Goal: Navigation & Orientation: Find specific page/section

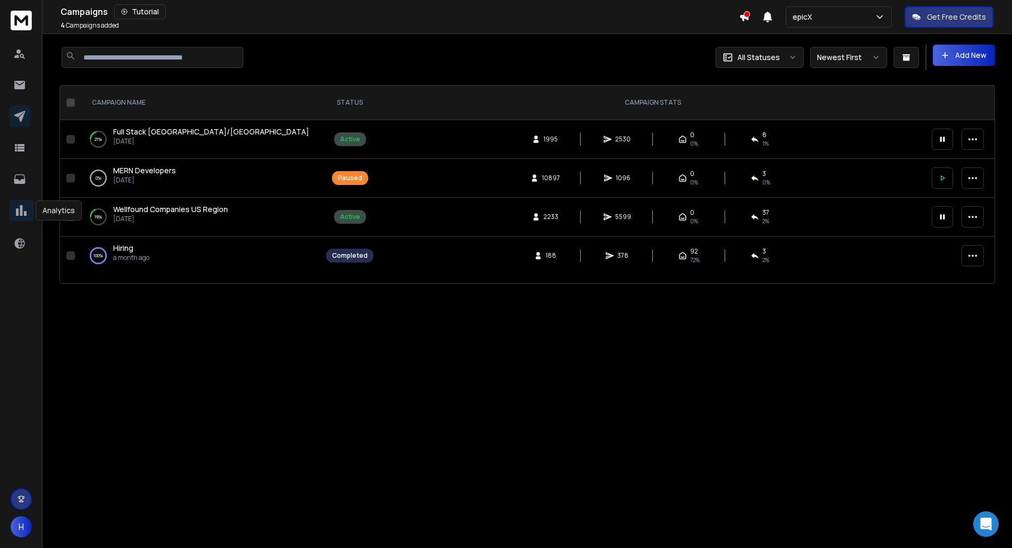
click at [17, 210] on icon at bounding box center [21, 210] width 11 height 11
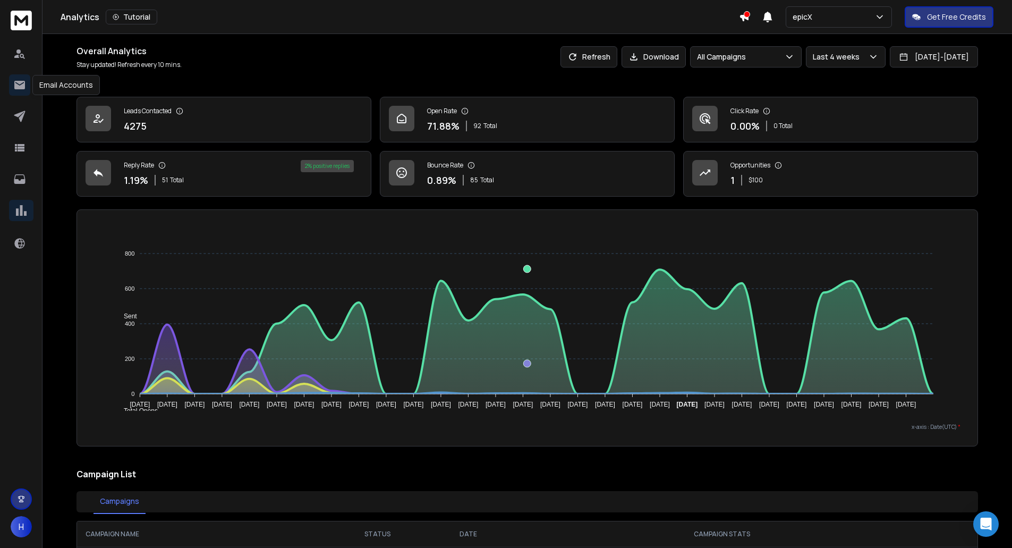
click at [14, 88] on icon at bounding box center [19, 85] width 13 height 13
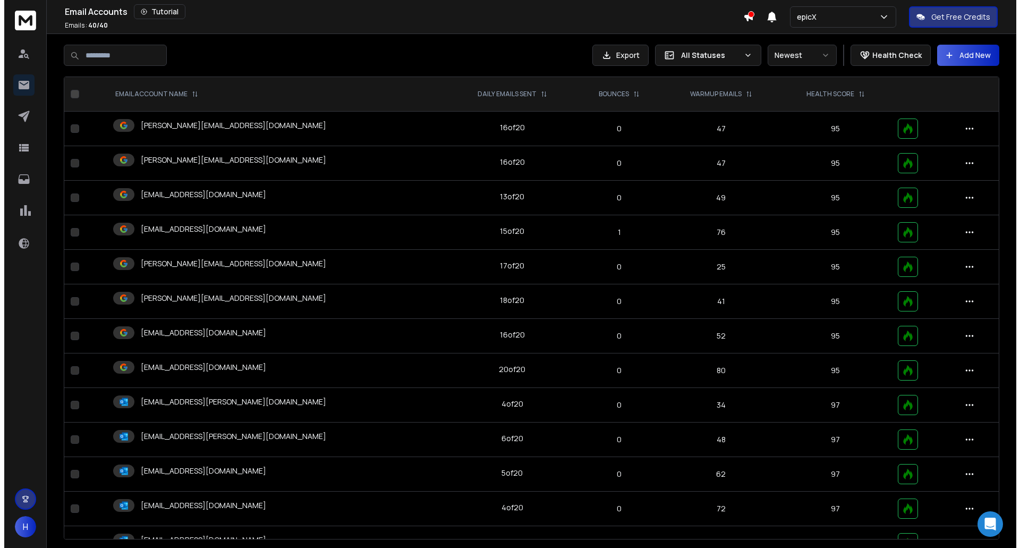
scroll to position [962, 0]
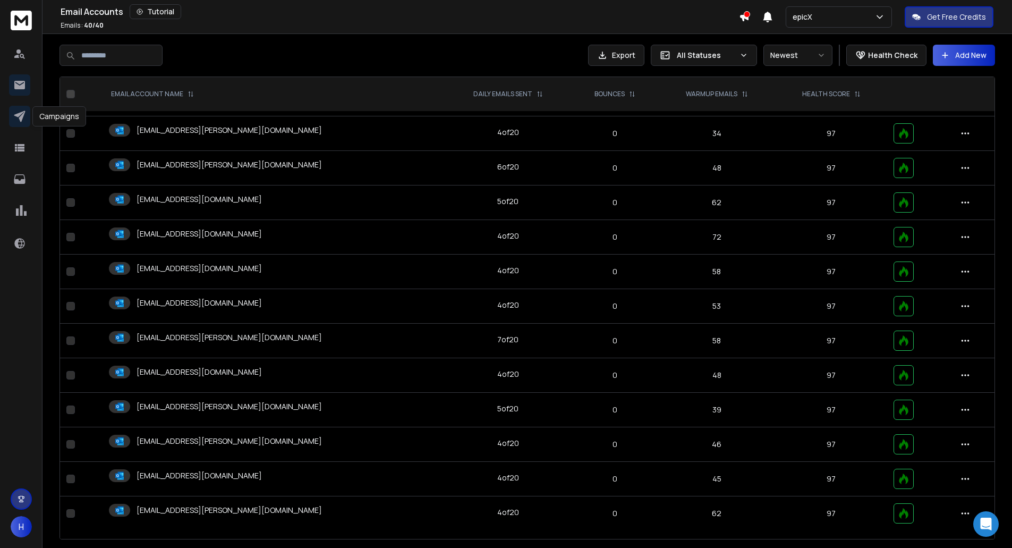
click at [18, 111] on icon at bounding box center [19, 116] width 13 height 13
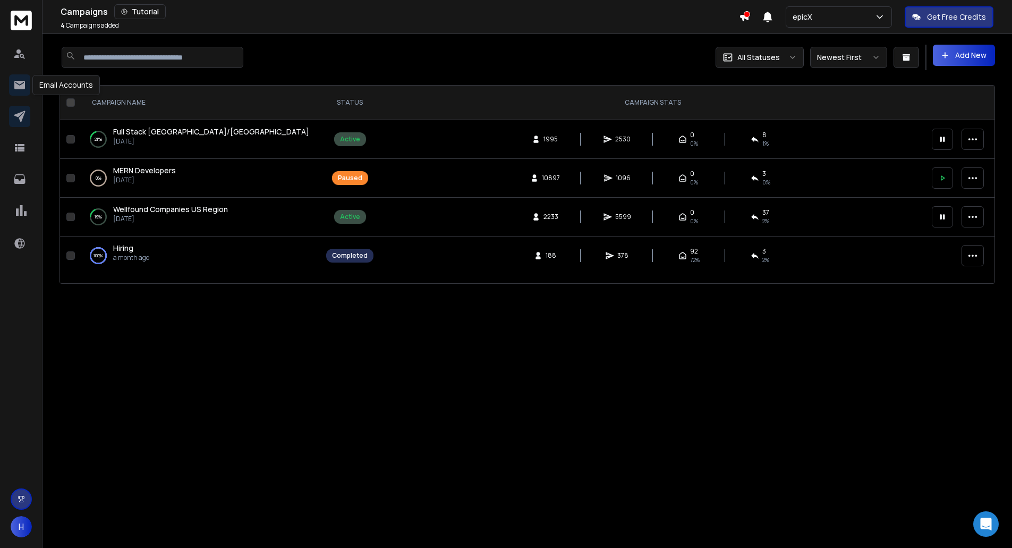
click at [10, 82] on link at bounding box center [19, 84] width 21 height 21
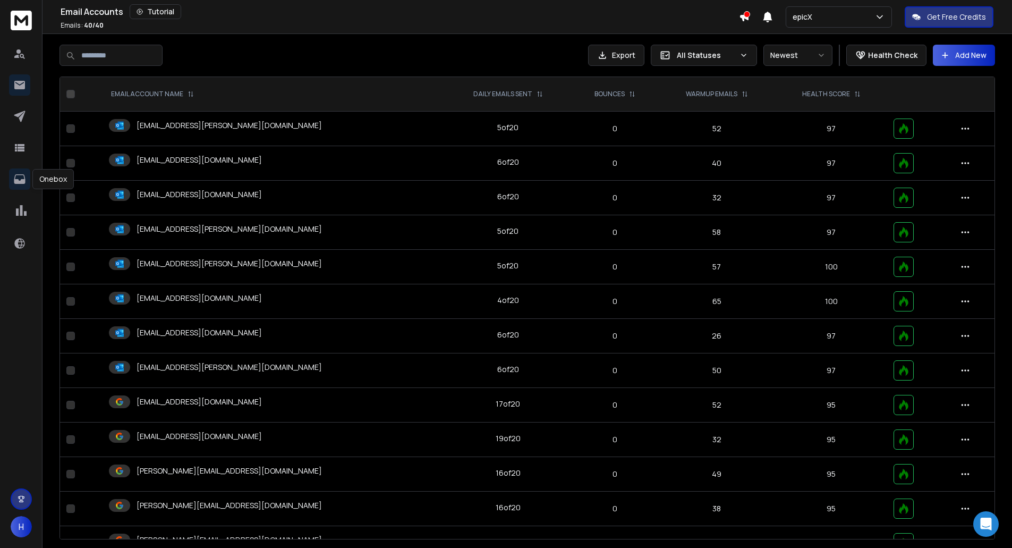
click at [12, 187] on link at bounding box center [19, 178] width 21 height 21
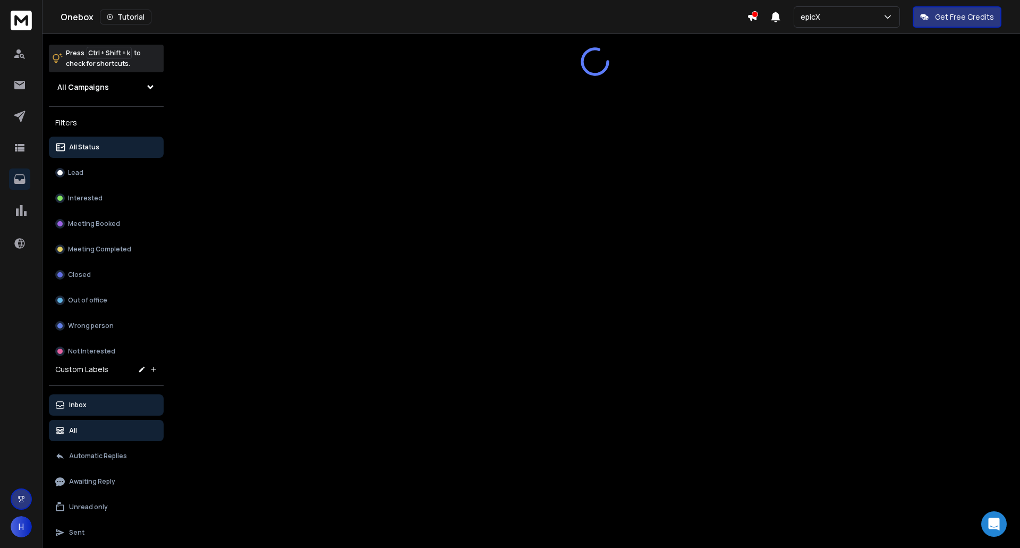
click at [73, 426] on p "All" at bounding box center [73, 430] width 8 height 8
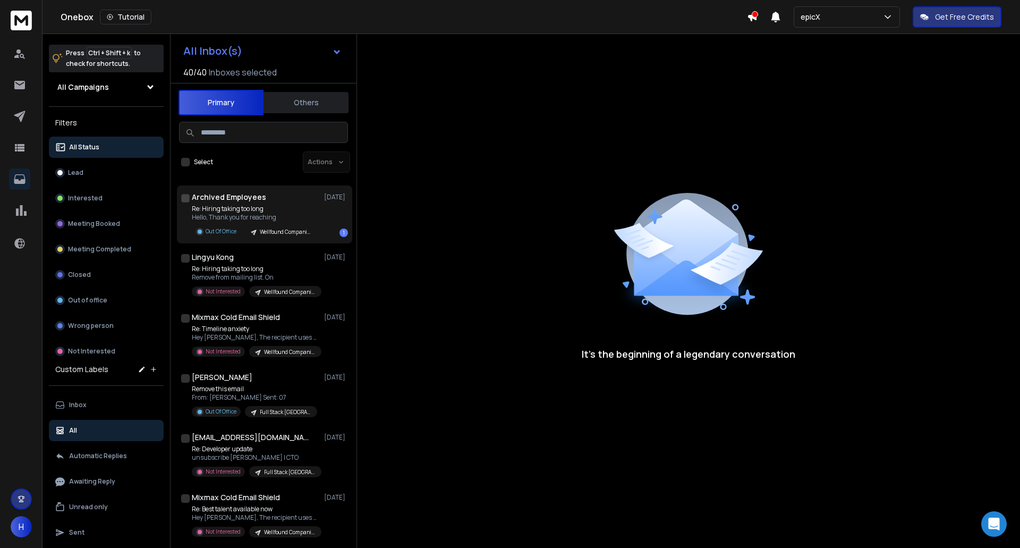
click at [259, 194] on h1 "Archived Employees" at bounding box center [229, 197] width 74 height 11
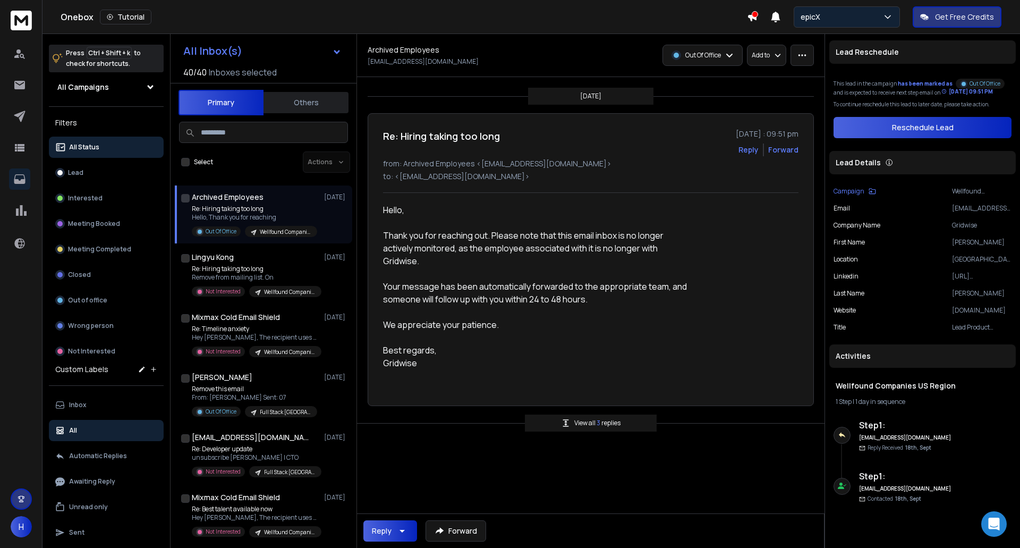
click at [872, 17] on div "epicX" at bounding box center [847, 17] width 92 height 11
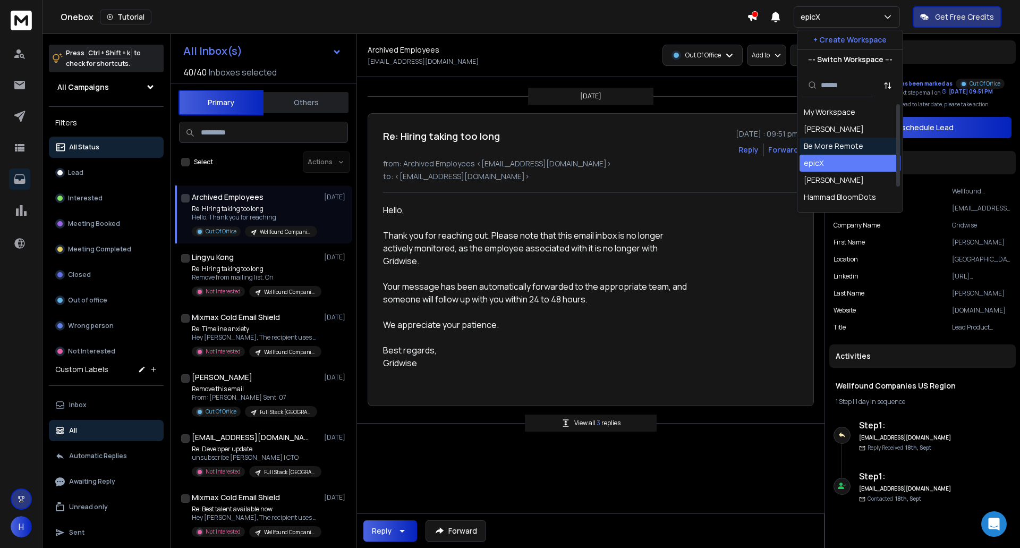
click at [845, 149] on div "Be More Remote" at bounding box center [833, 146] width 59 height 11
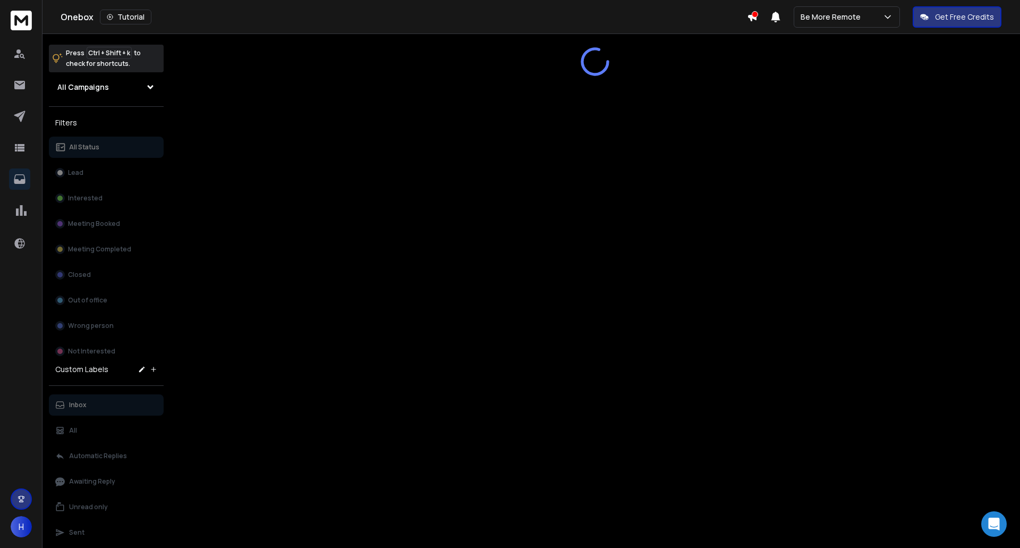
click at [90, 420] on div "Inbox All Automatic Replies Awaiting Reply Unread only Sent Drafts Archive" at bounding box center [106, 494] width 115 height 200
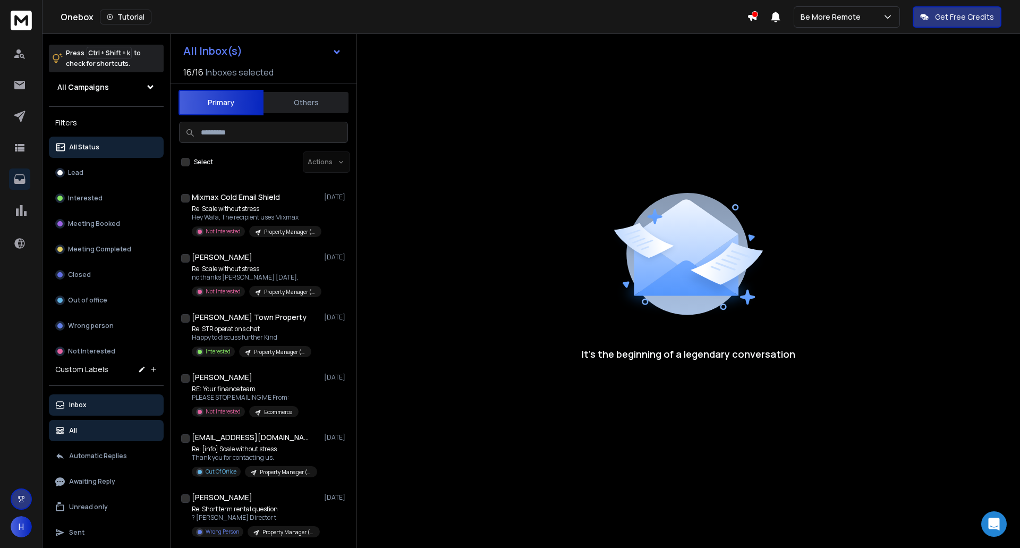
click at [81, 428] on button "All" at bounding box center [106, 430] width 115 height 21
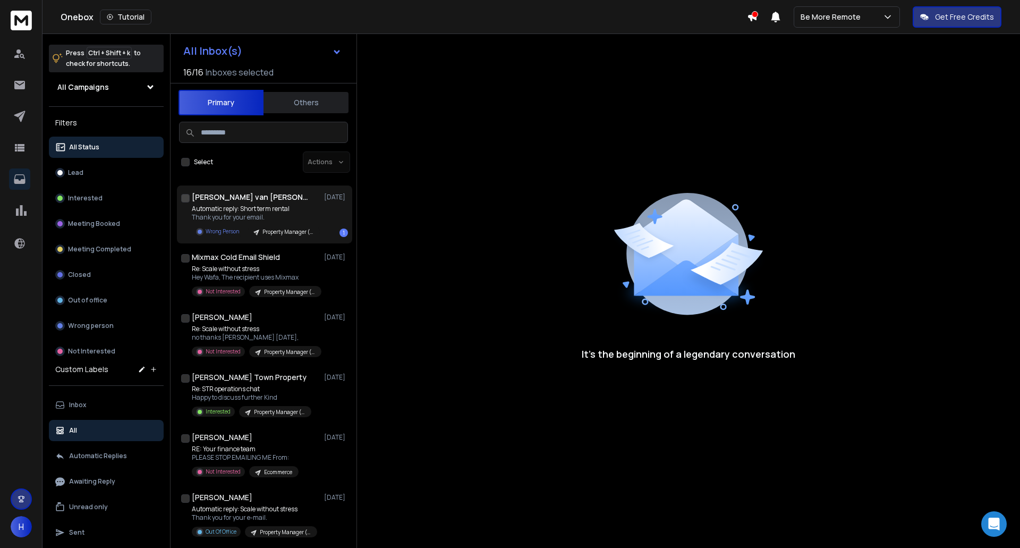
click at [262, 211] on p "Automatic reply: Short term rental" at bounding box center [255, 209] width 127 height 8
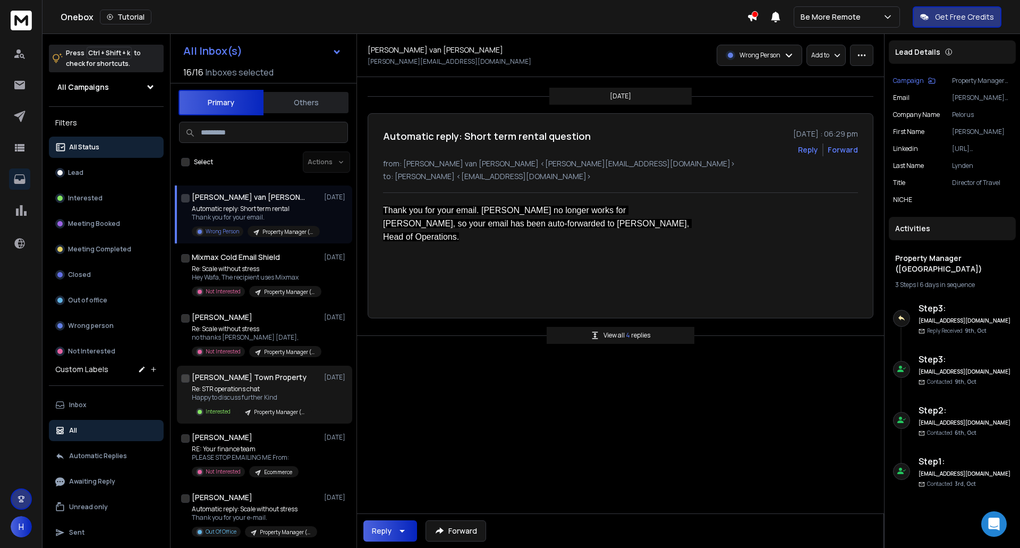
click at [231, 377] on h1 "Bryan Town Property" at bounding box center [249, 377] width 115 height 11
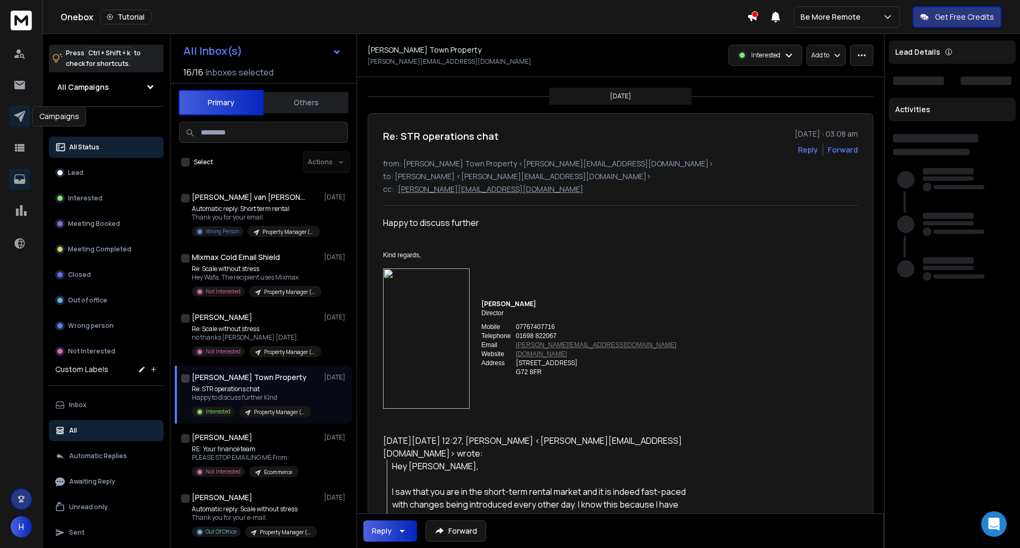
click at [23, 110] on icon at bounding box center [19, 116] width 13 height 13
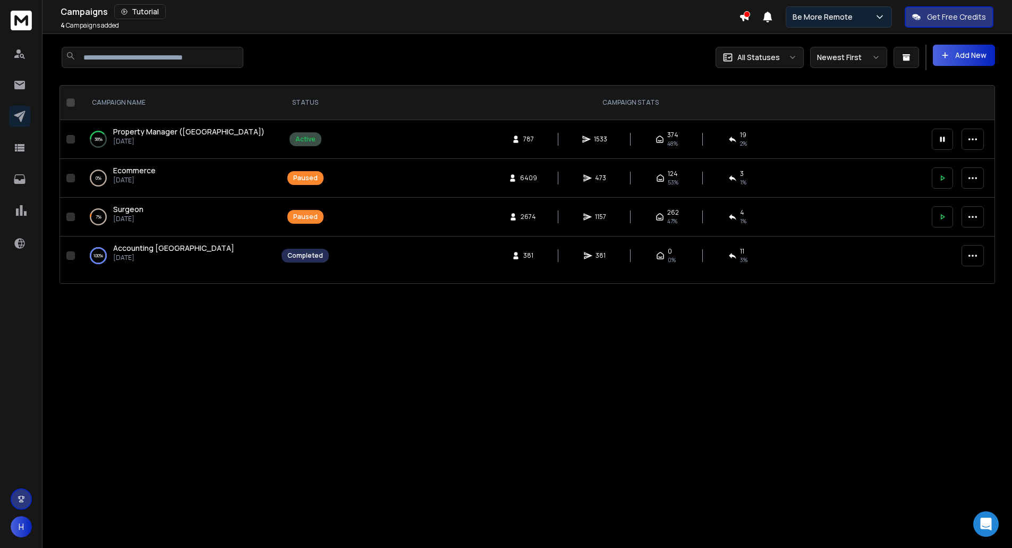
click at [816, 20] on p "Be More Remote" at bounding box center [825, 17] width 64 height 11
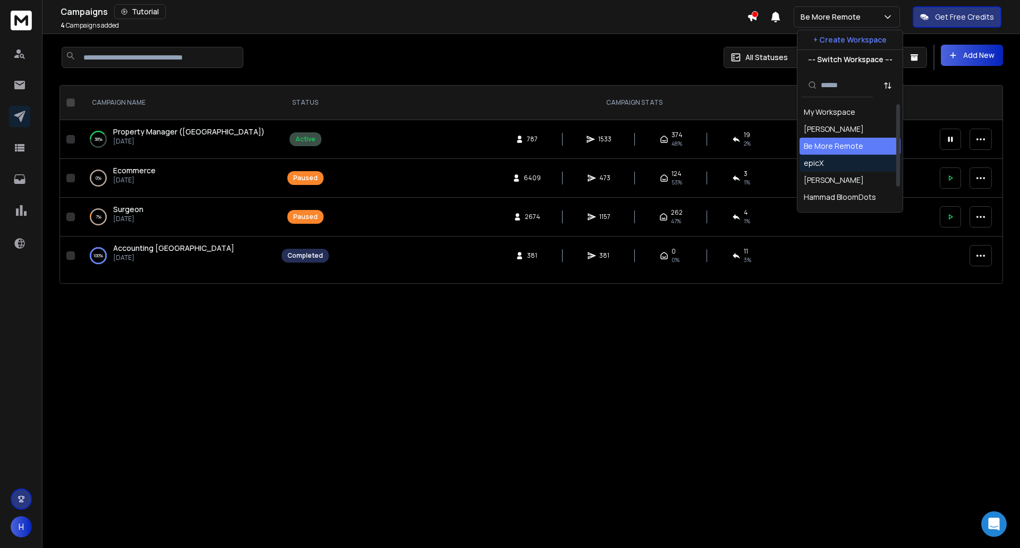
click at [816, 158] on div "epicX" at bounding box center [814, 163] width 20 height 11
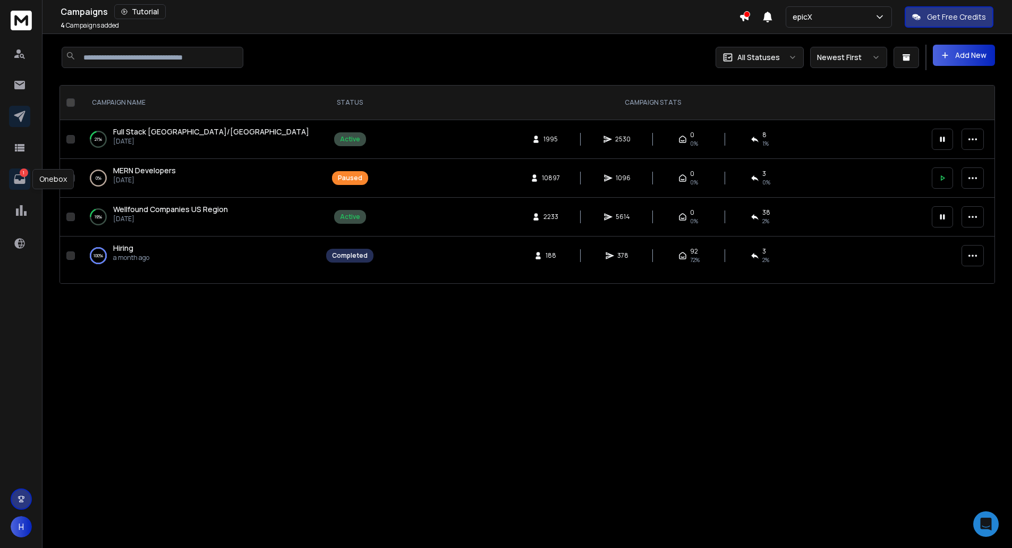
click at [22, 187] on link "1" at bounding box center [19, 178] width 21 height 21
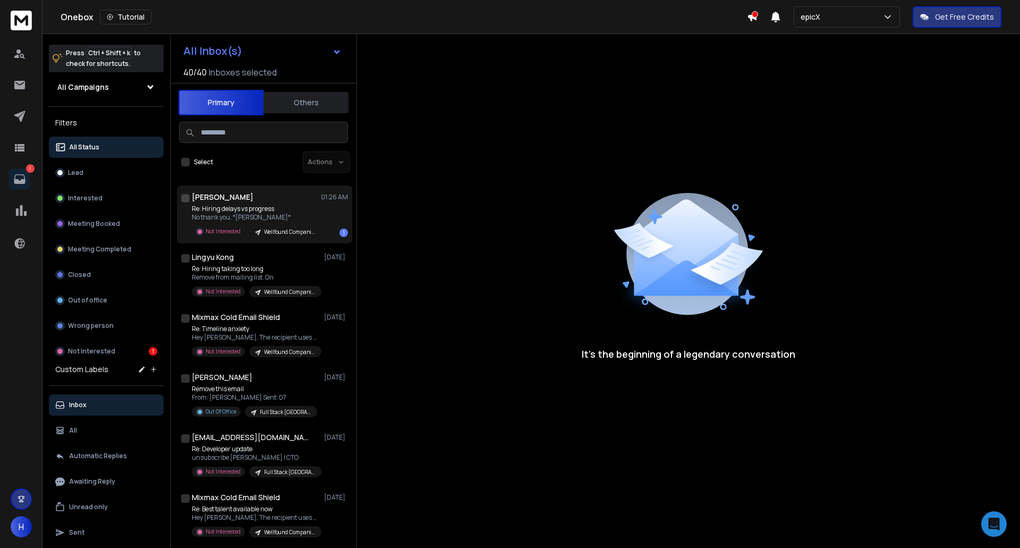
click at [254, 207] on p "Re: Hiring delays vs progress" at bounding box center [255, 209] width 127 height 8
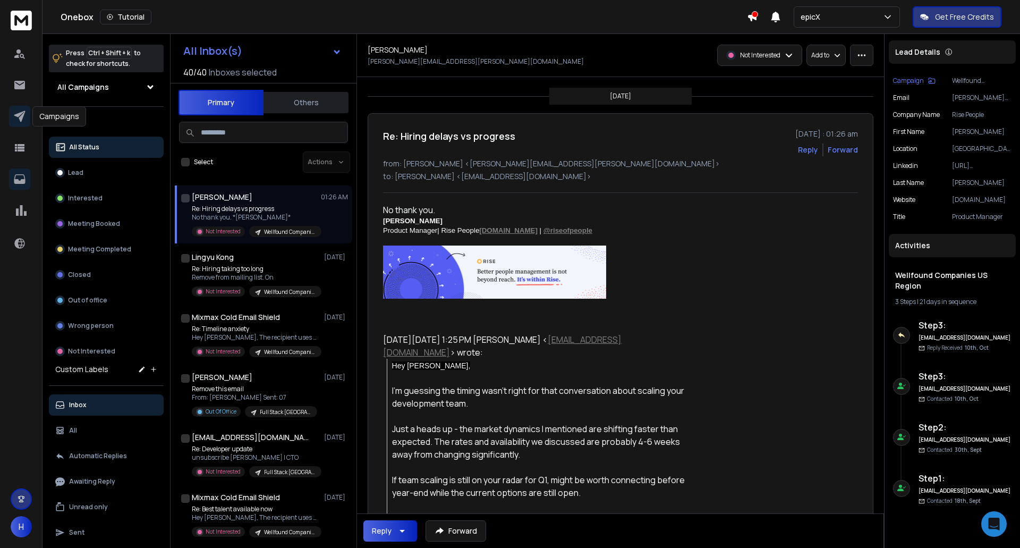
click at [27, 116] on link at bounding box center [19, 116] width 21 height 21
